Goal: Task Accomplishment & Management: Manage account settings

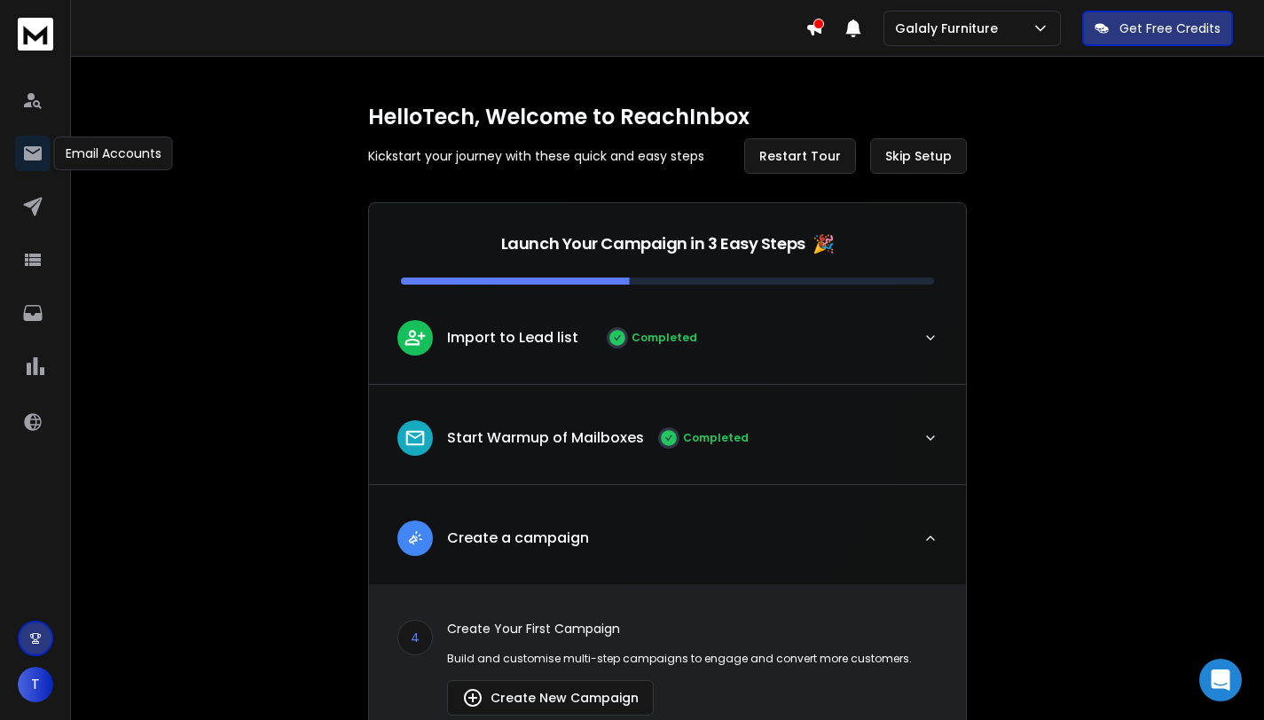
click at [42, 146] on icon at bounding box center [32, 153] width 21 height 21
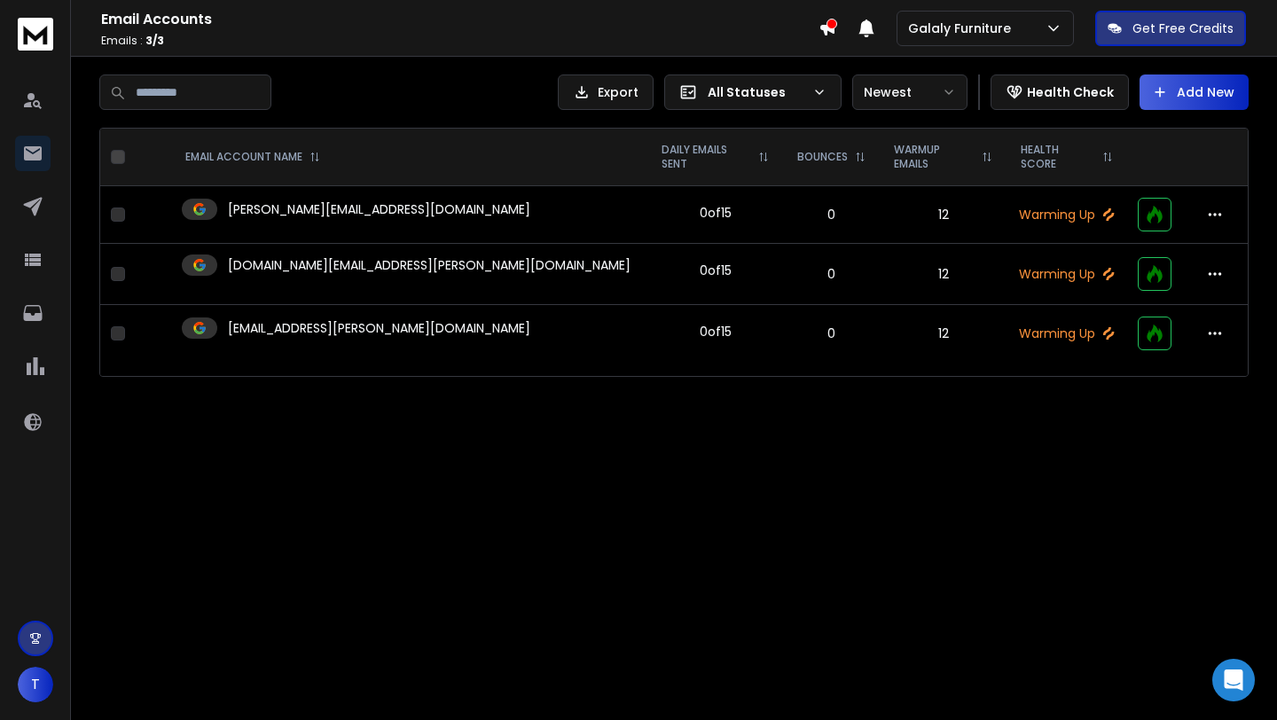
click at [332, 211] on p "[PERSON_NAME][EMAIL_ADDRESS][DOMAIN_NAME]" at bounding box center [379, 209] width 302 height 18
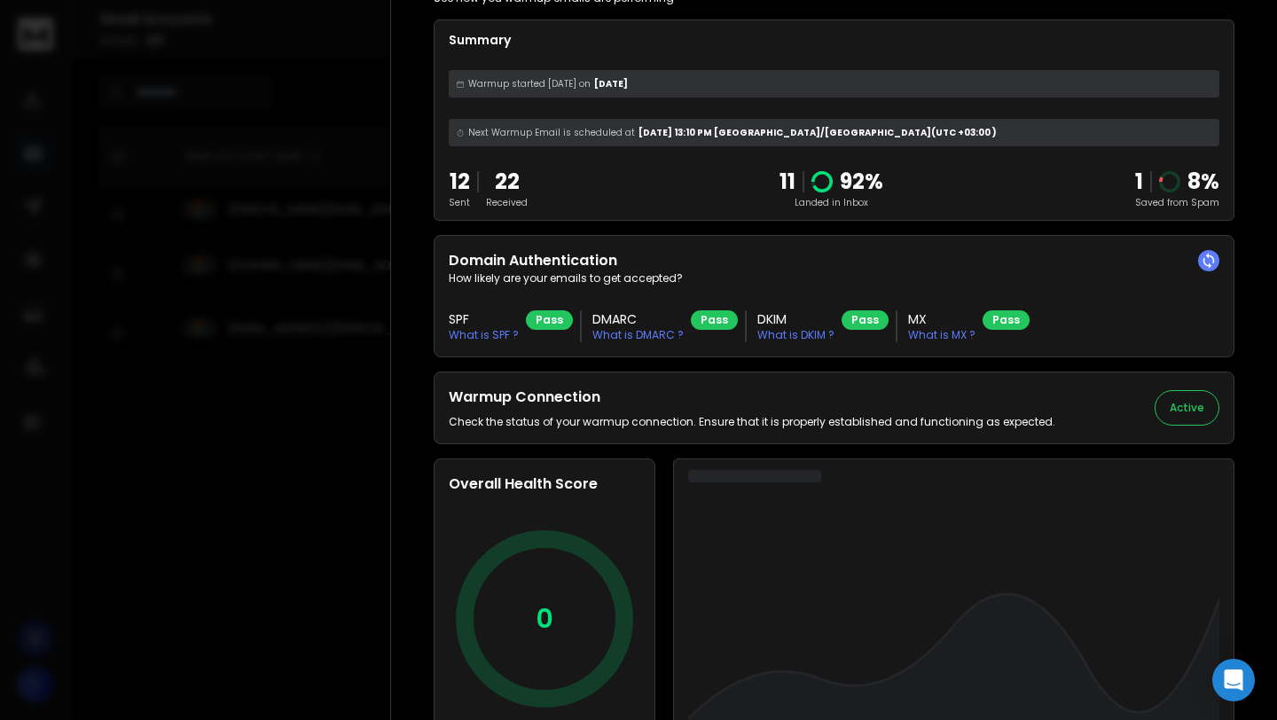
scroll to position [17, 0]
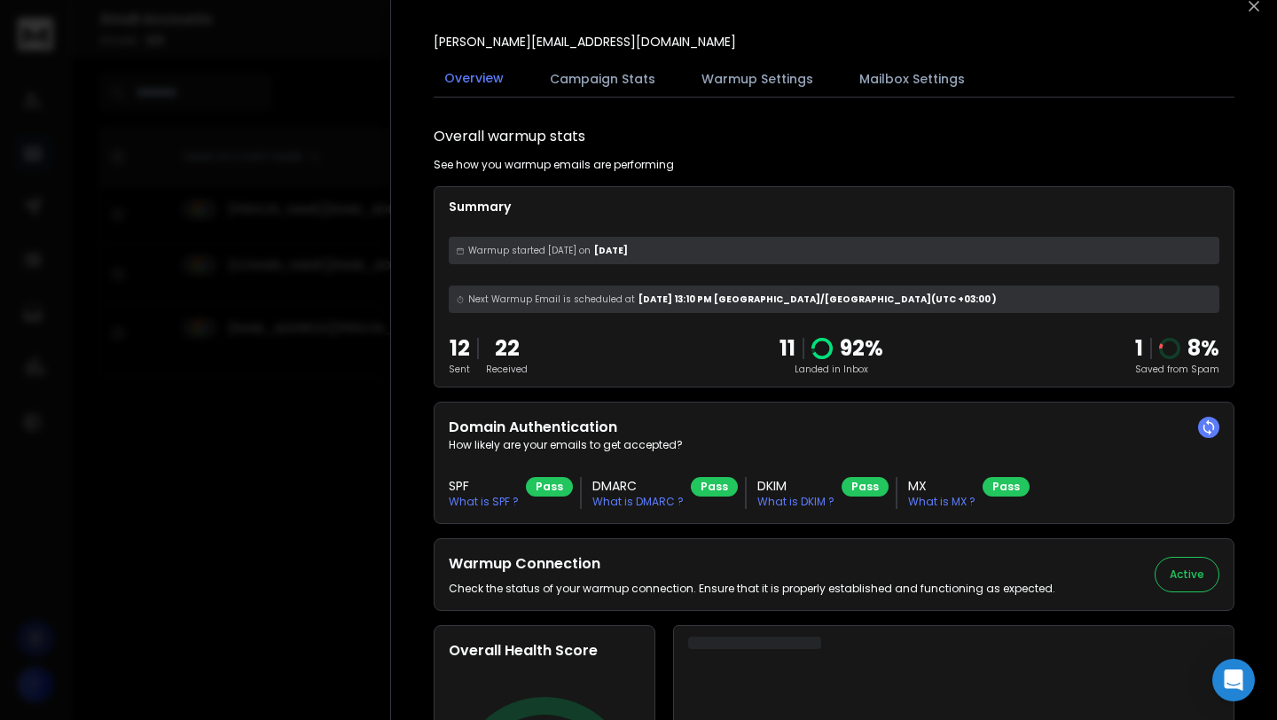
click at [306, 378] on div at bounding box center [638, 360] width 1277 height 720
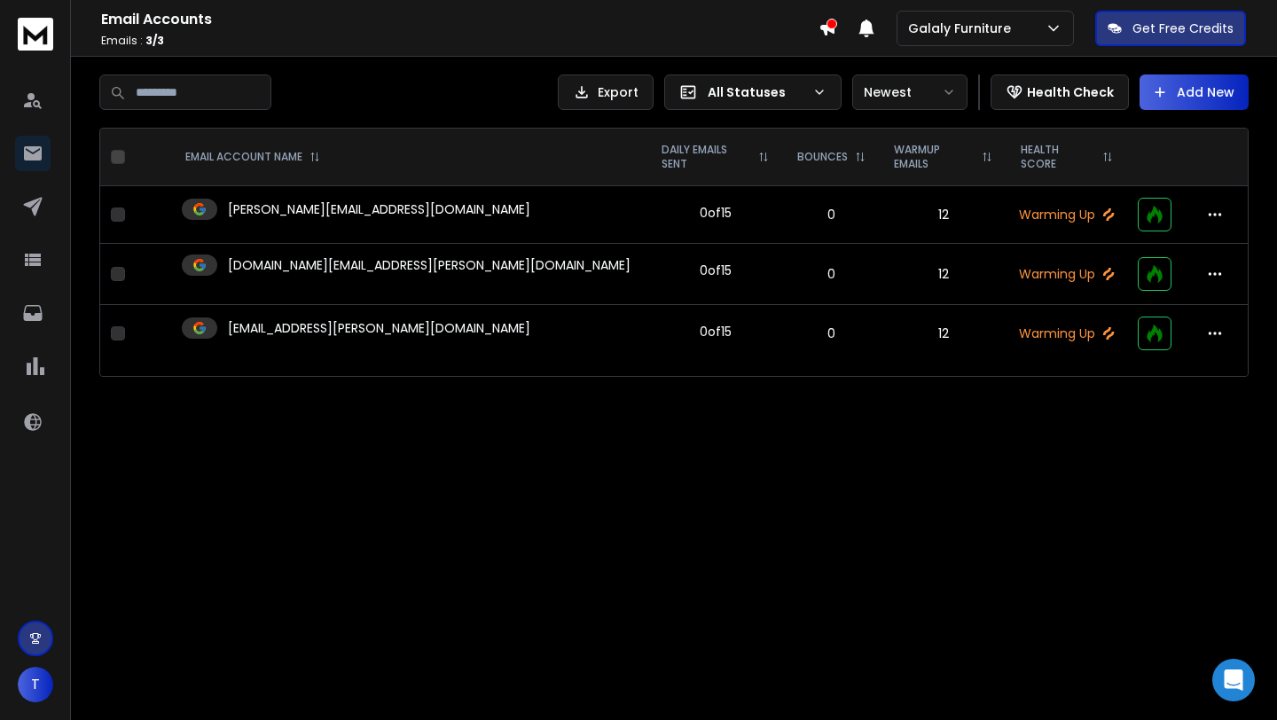
click at [316, 272] on p "[DOMAIN_NAME][EMAIL_ADDRESS][PERSON_NAME][DOMAIN_NAME]" at bounding box center [429, 265] width 403 height 18
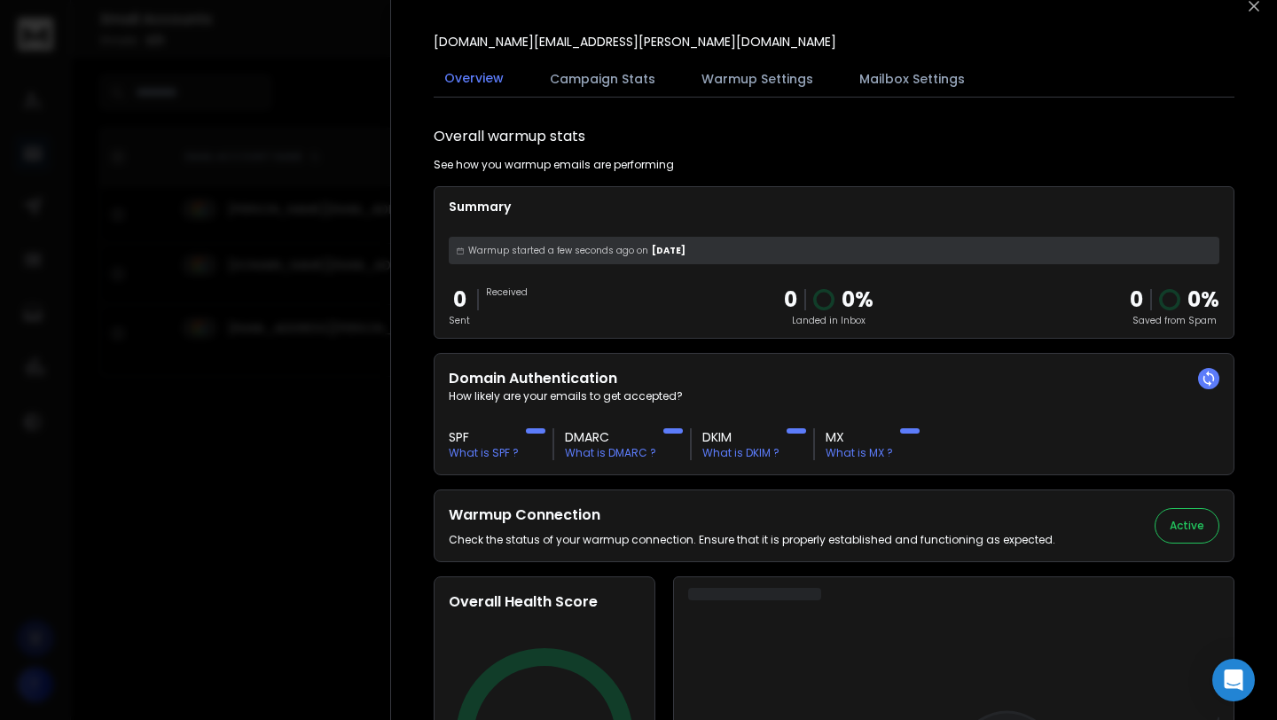
click at [245, 429] on div at bounding box center [638, 360] width 1277 height 720
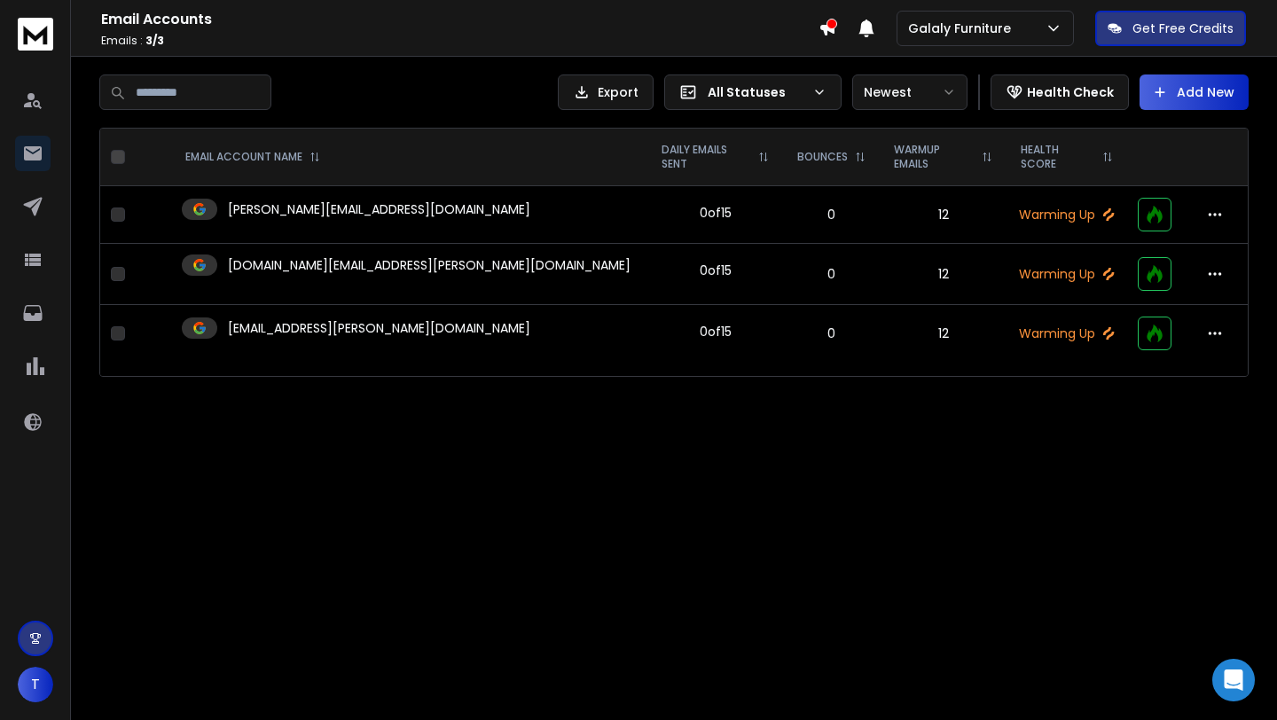
click at [386, 324] on p "[EMAIL_ADDRESS][PERSON_NAME][DOMAIN_NAME]" at bounding box center [379, 328] width 302 height 18
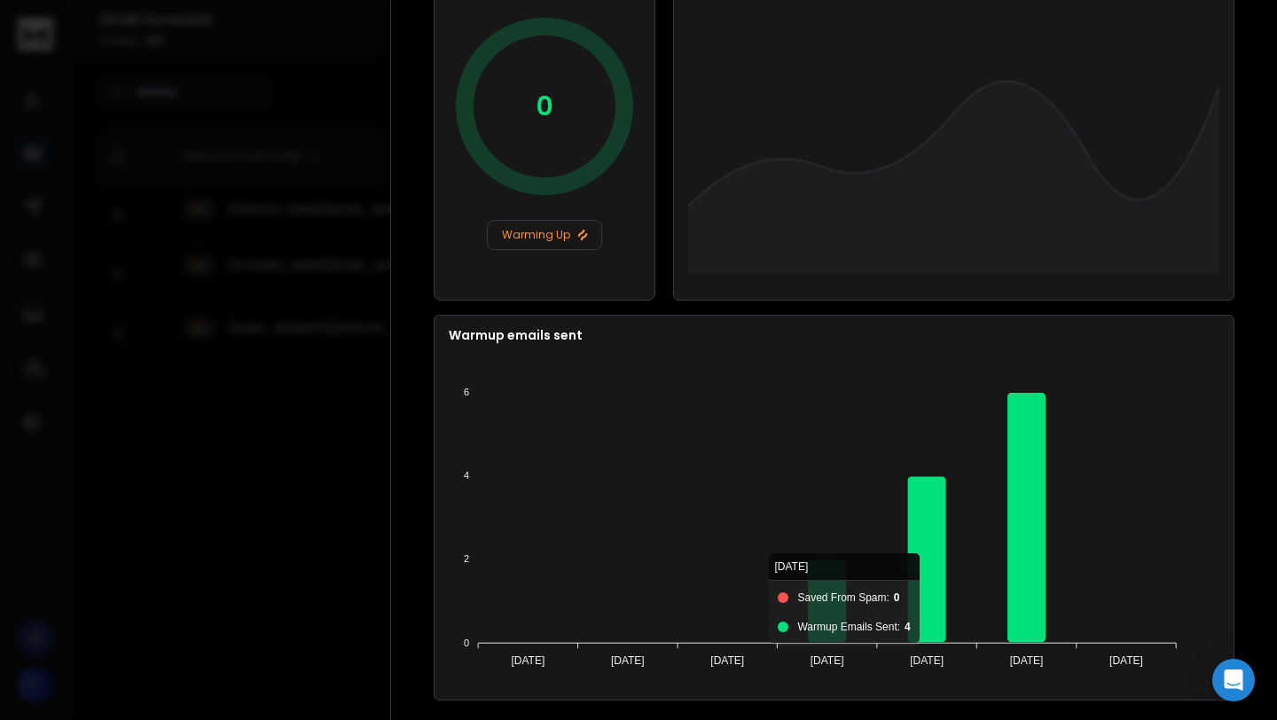
scroll to position [727, 0]
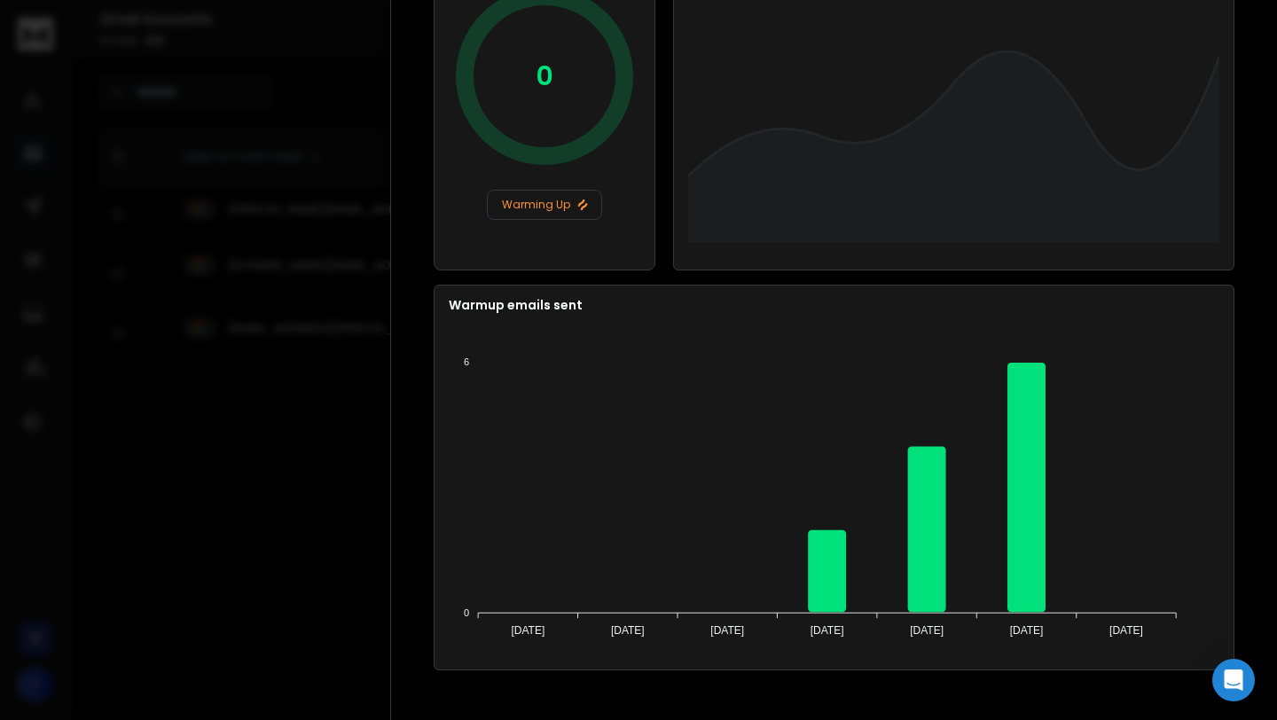
click at [298, 373] on div at bounding box center [638, 360] width 1277 height 720
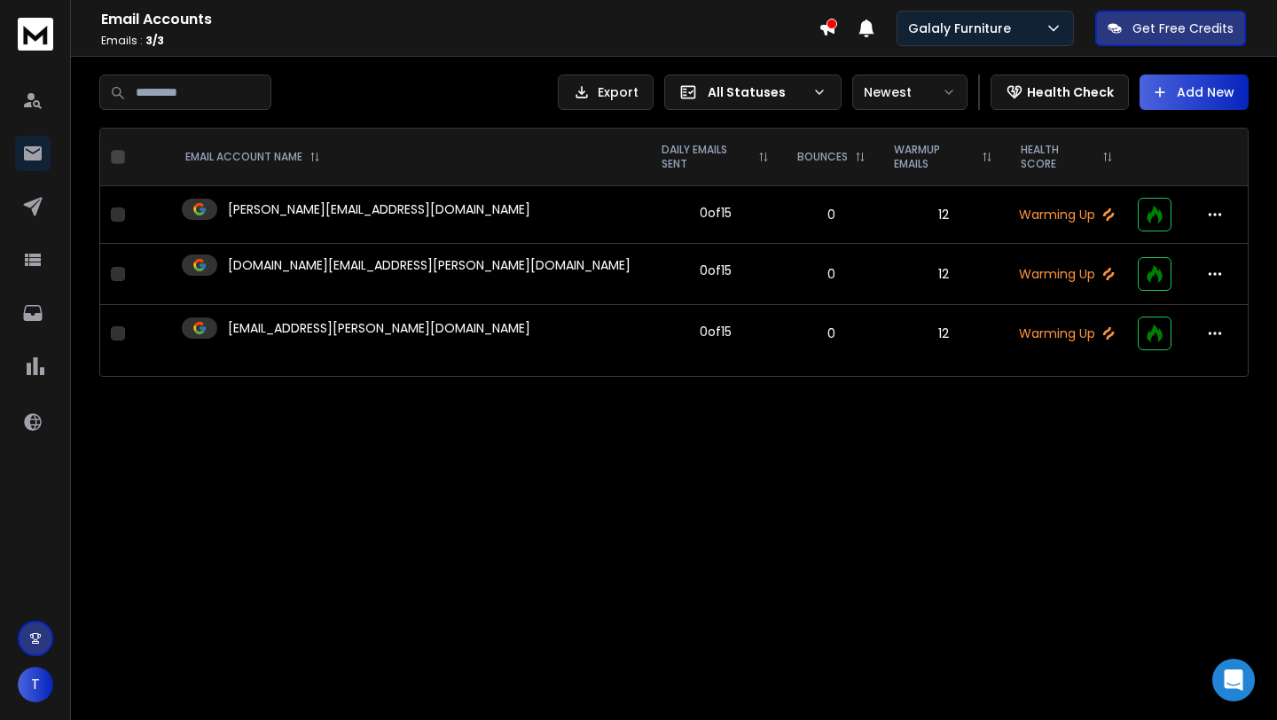
click at [981, 29] on p "Galaly Furniture" at bounding box center [963, 29] width 110 height 18
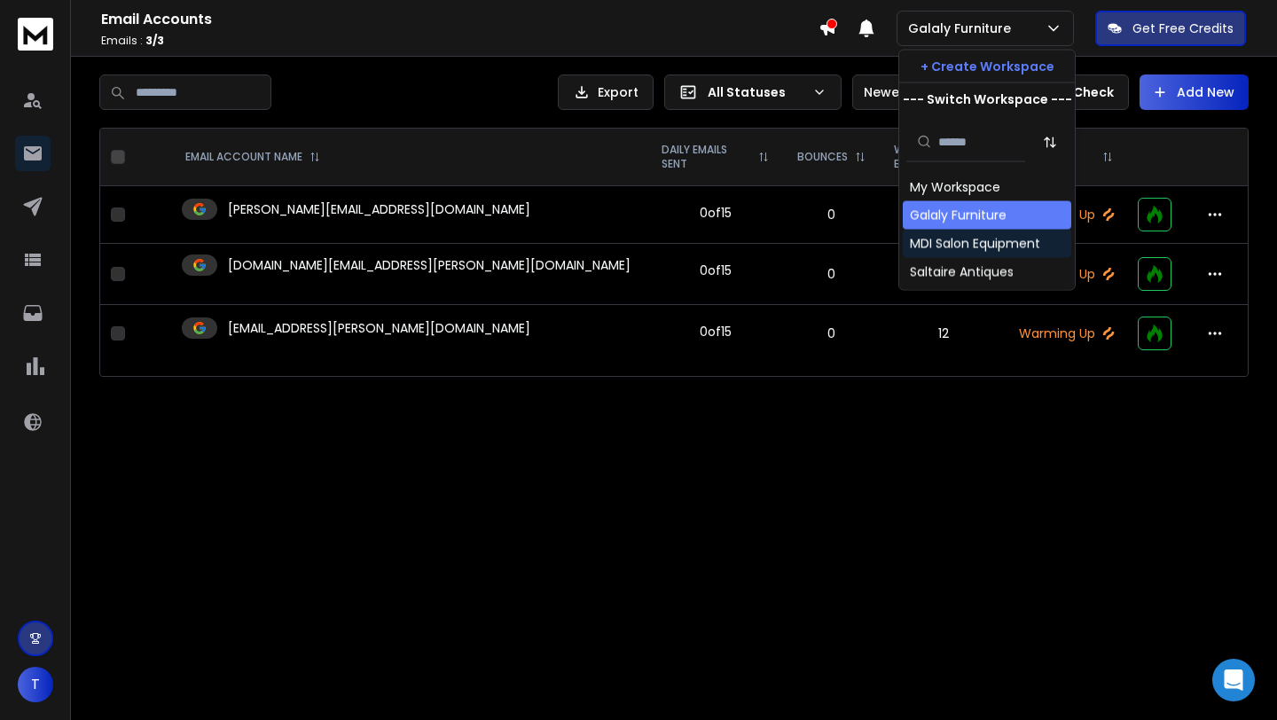
click at [971, 244] on div "MDI Salon Equipment" at bounding box center [975, 244] width 130 height 18
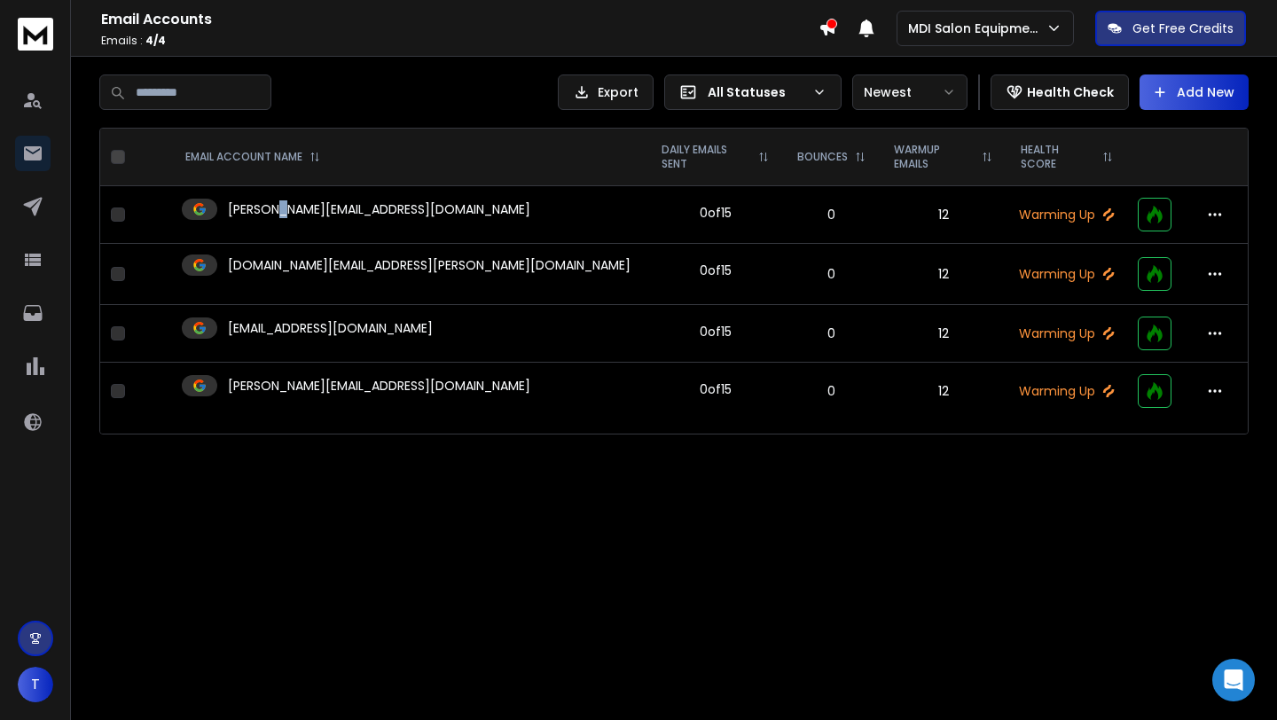
click at [286, 208] on p "ella@mdisalon.com" at bounding box center [379, 209] width 302 height 18
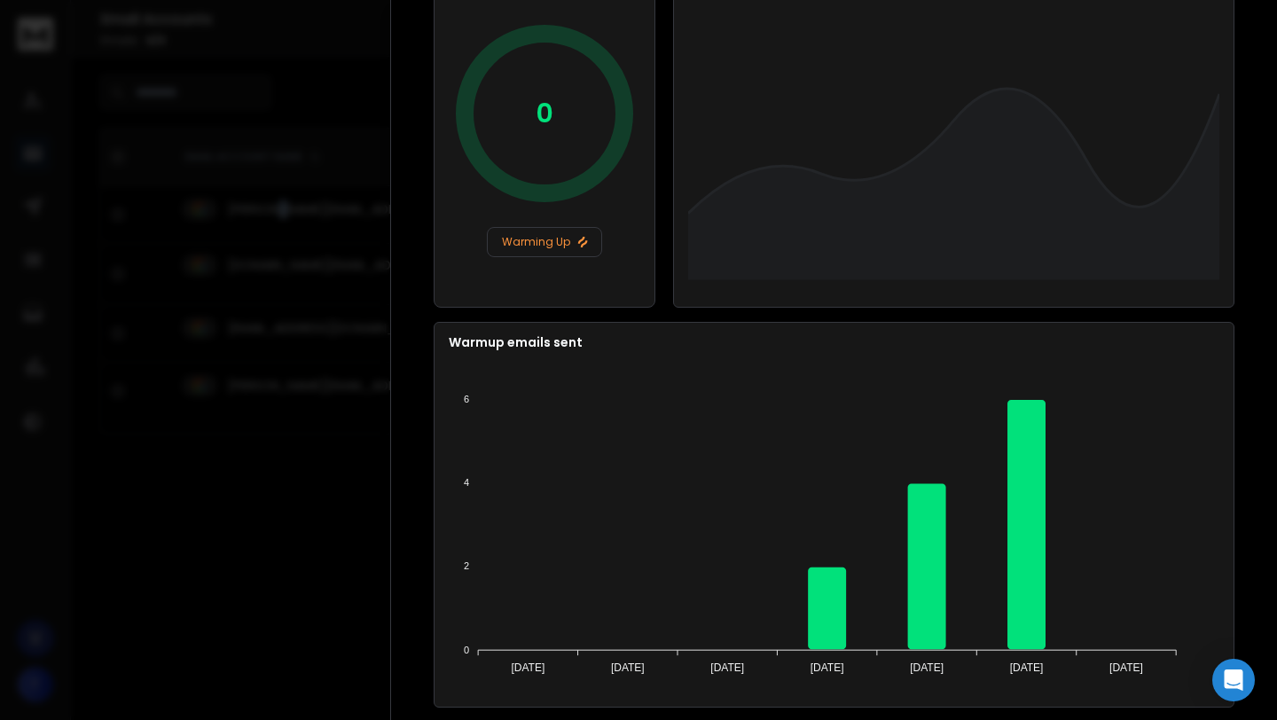
scroll to position [727, 0]
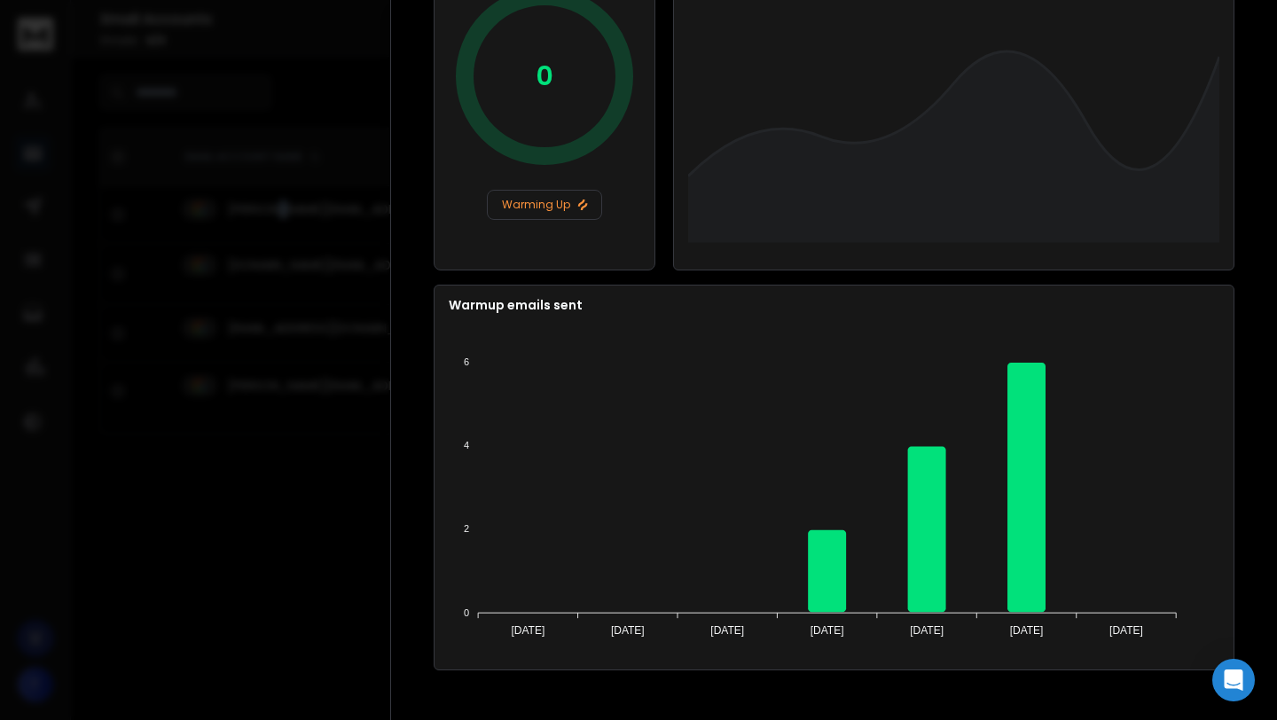
click at [164, 410] on div at bounding box center [638, 360] width 1277 height 720
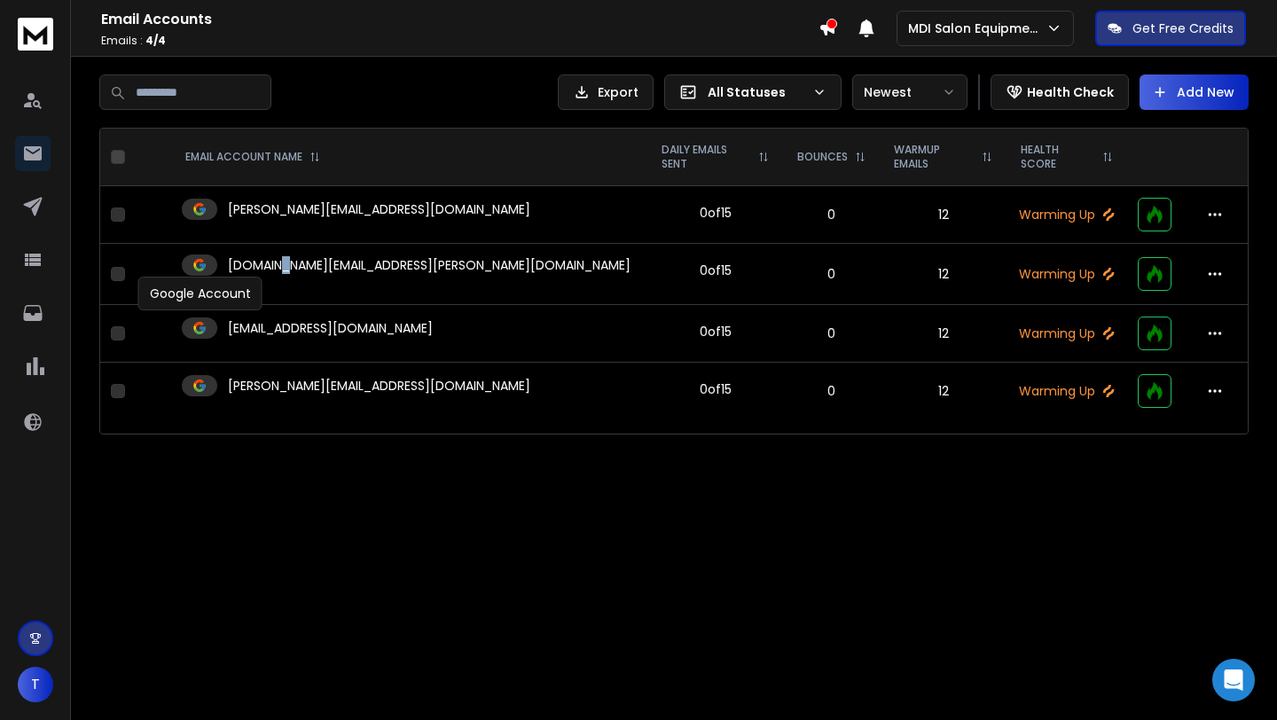
click at [275, 267] on p "jordan.kim@mdisalon.com" at bounding box center [429, 265] width 403 height 18
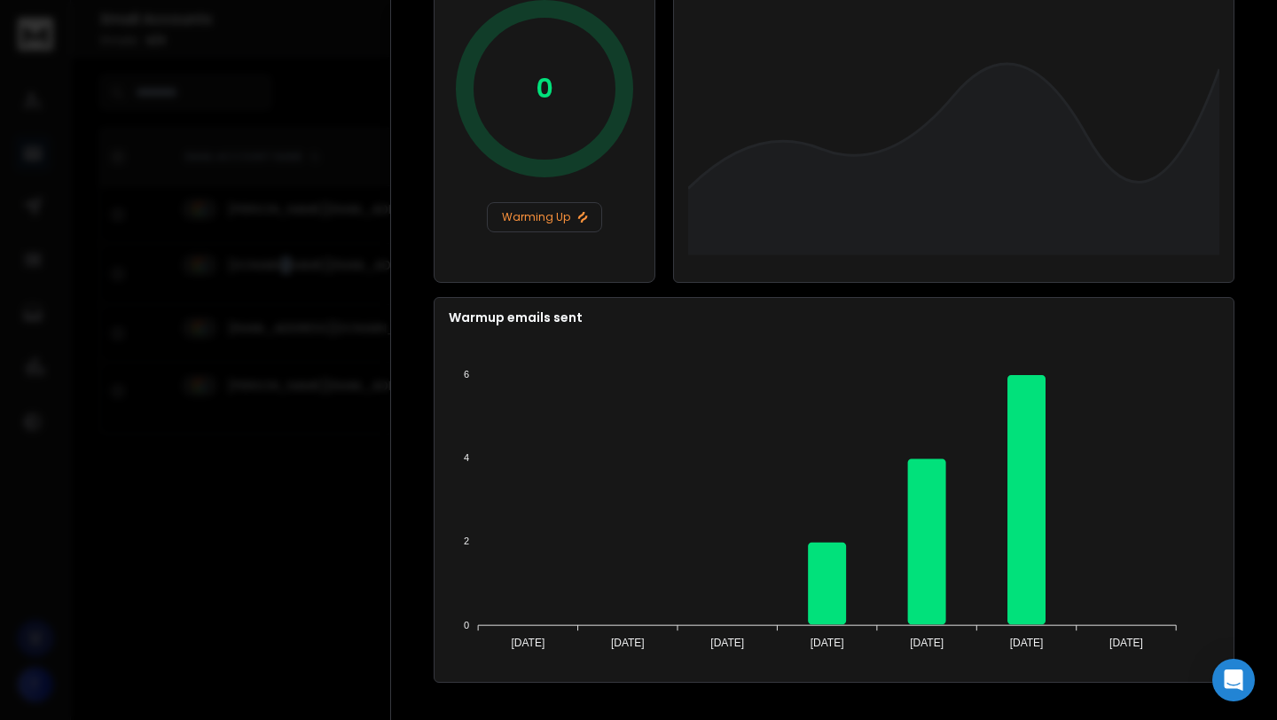
scroll to position [727, 0]
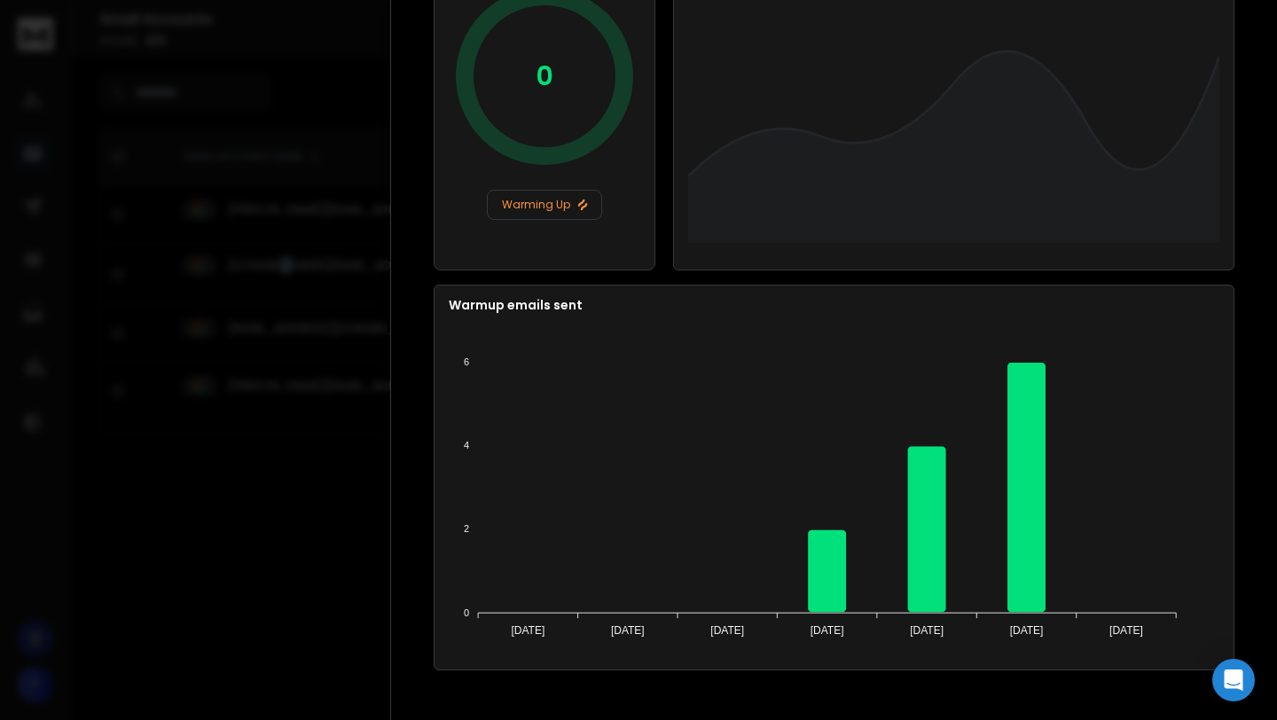
click at [237, 417] on div at bounding box center [638, 360] width 1277 height 720
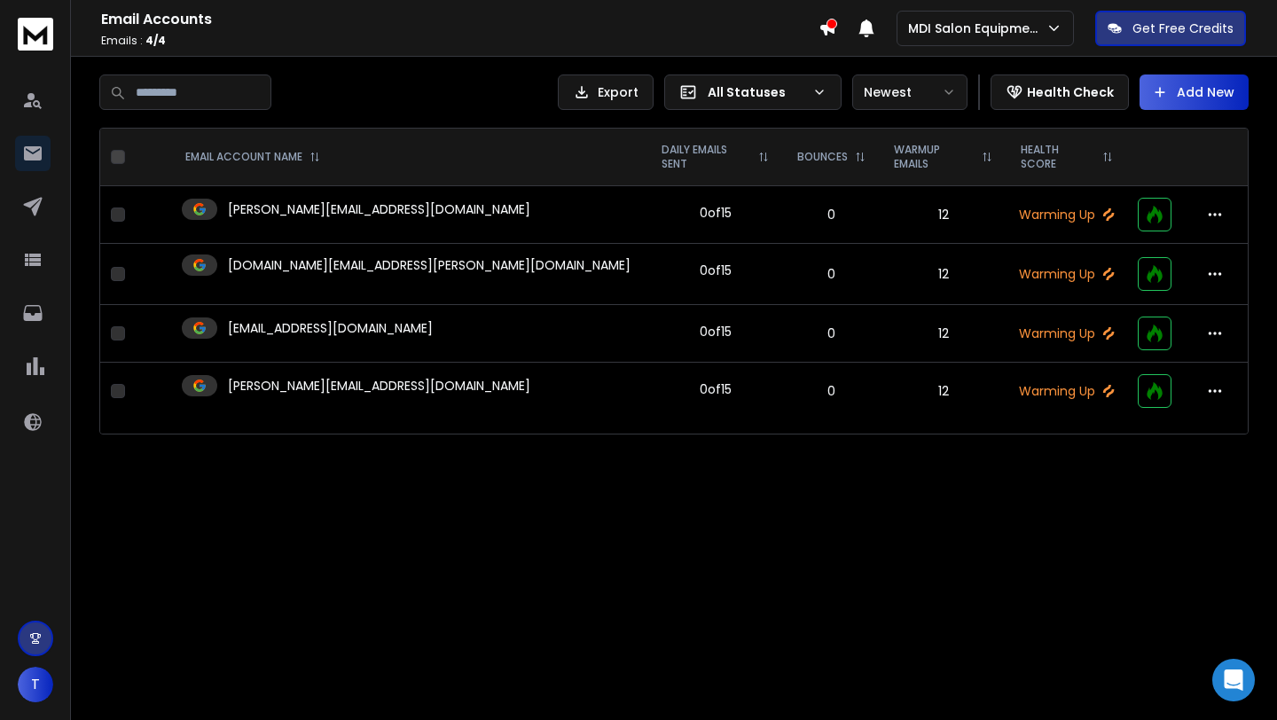
click at [275, 323] on p "mia@mdisalon.com" at bounding box center [330, 328] width 205 height 18
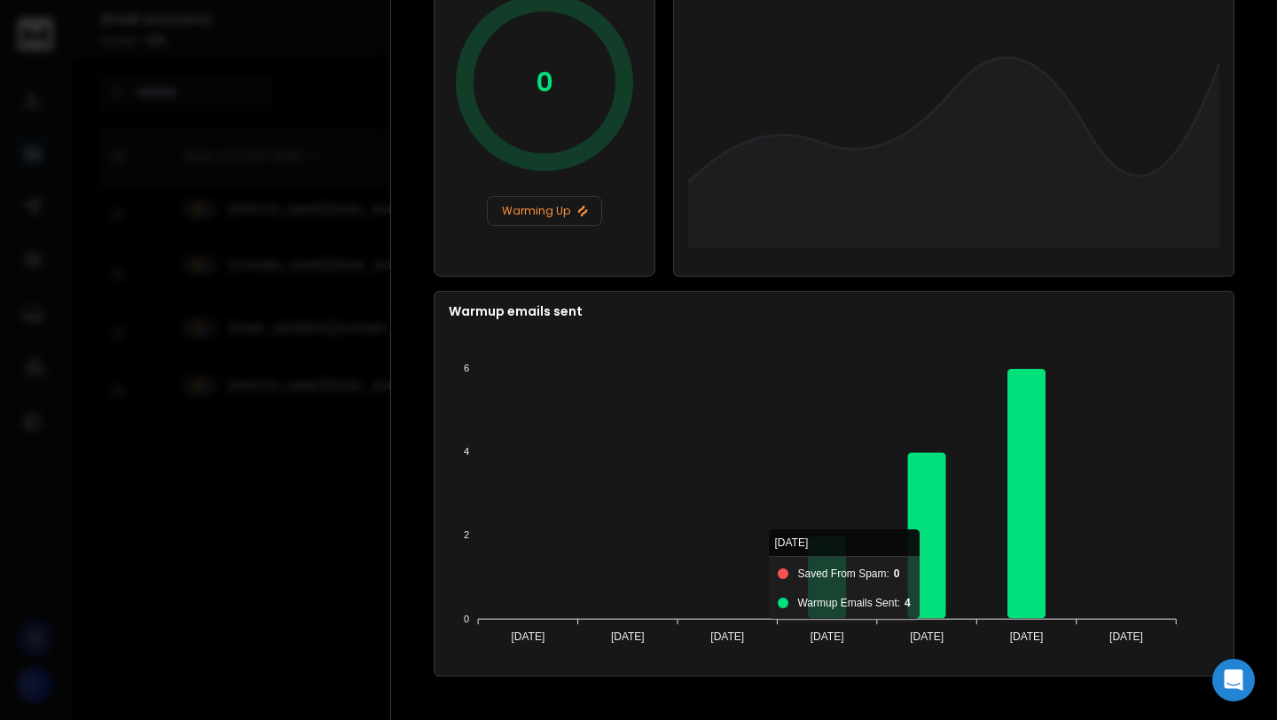
scroll to position [727, 0]
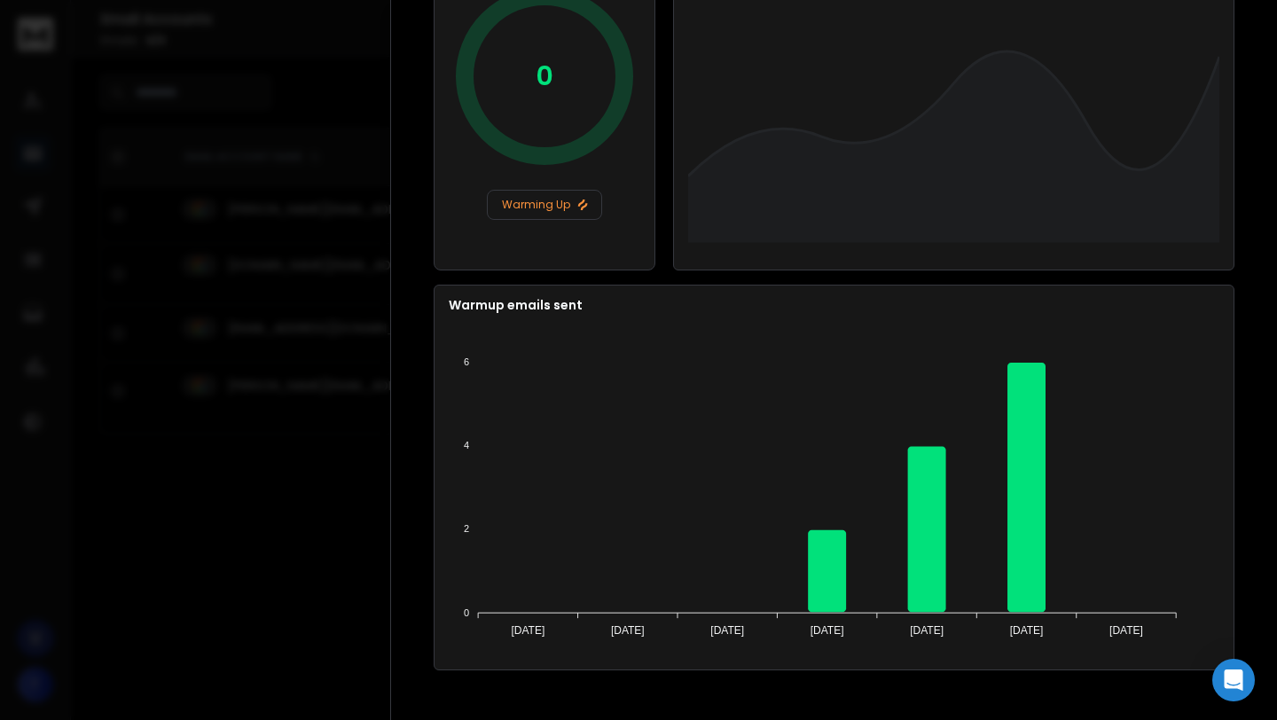
click at [245, 409] on div at bounding box center [638, 360] width 1277 height 720
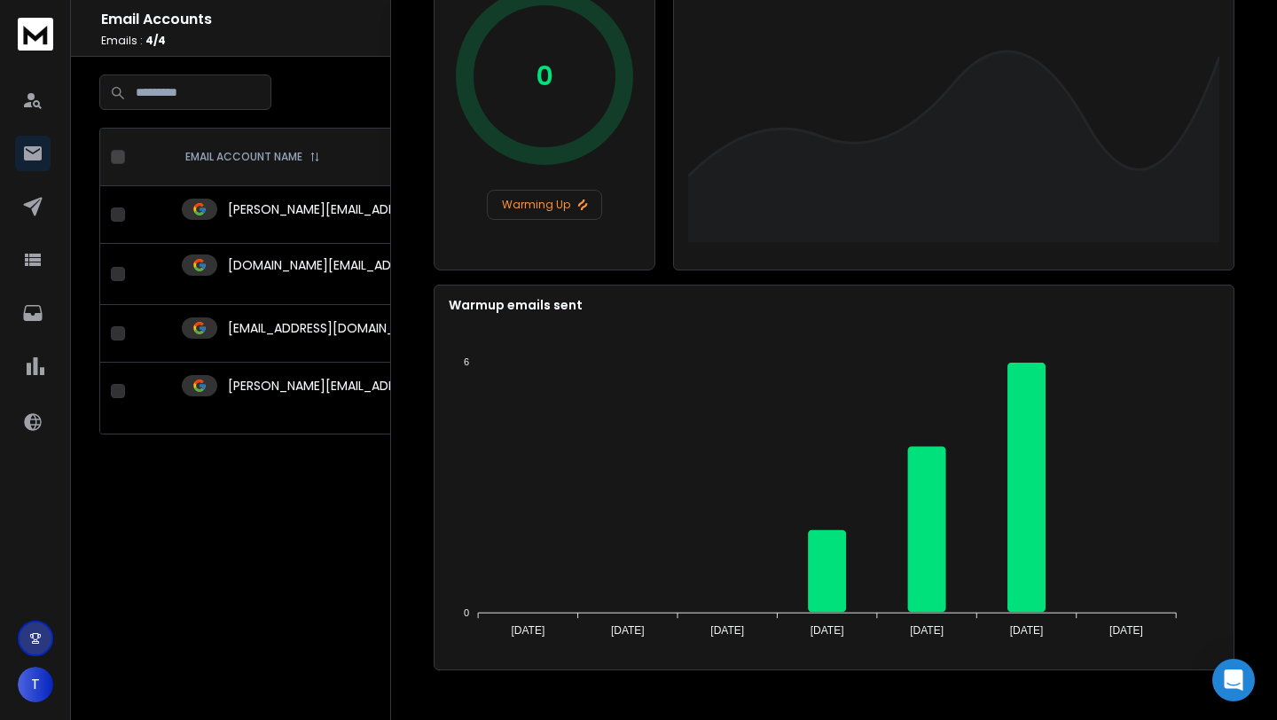
click at [262, 379] on p "alex@mdisalon.com" at bounding box center [379, 386] width 302 height 18
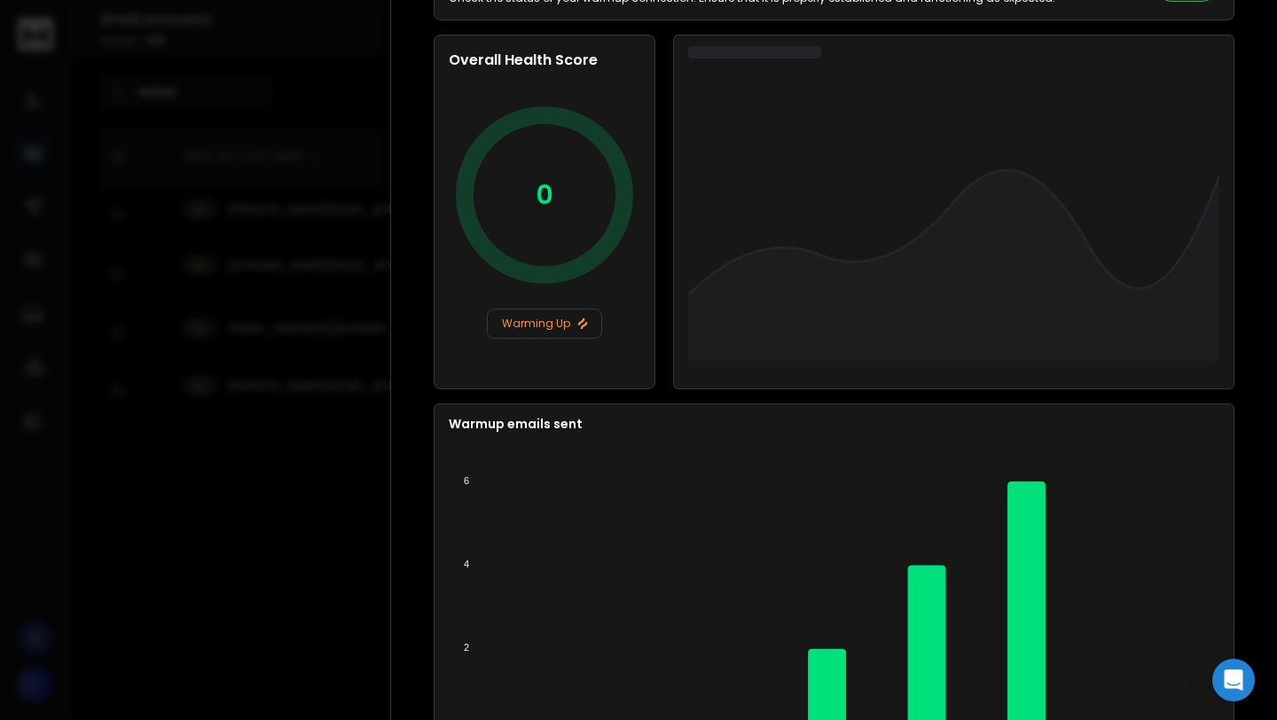
scroll to position [727, 0]
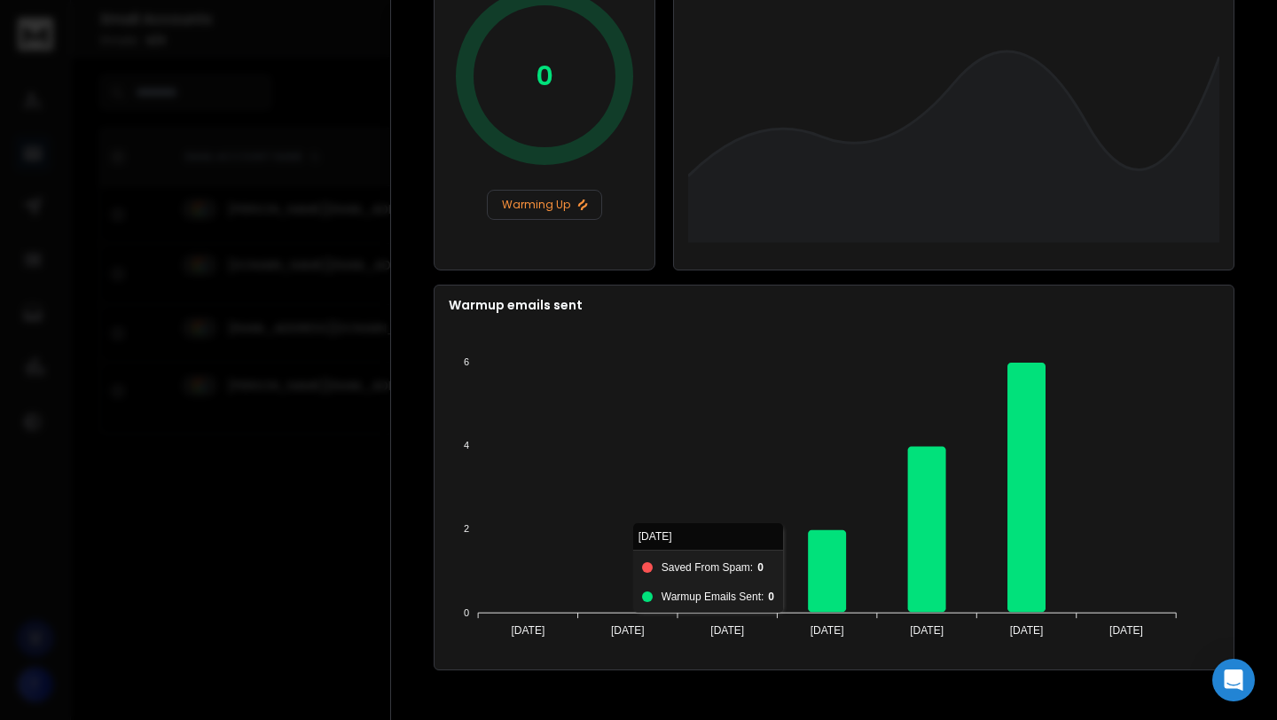
click at [307, 516] on div at bounding box center [638, 360] width 1277 height 720
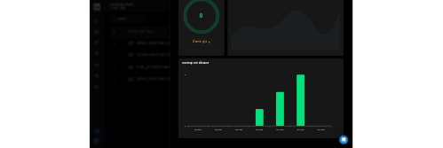
scroll to position [678, 0]
